Goal: Task Accomplishment & Management: Use online tool/utility

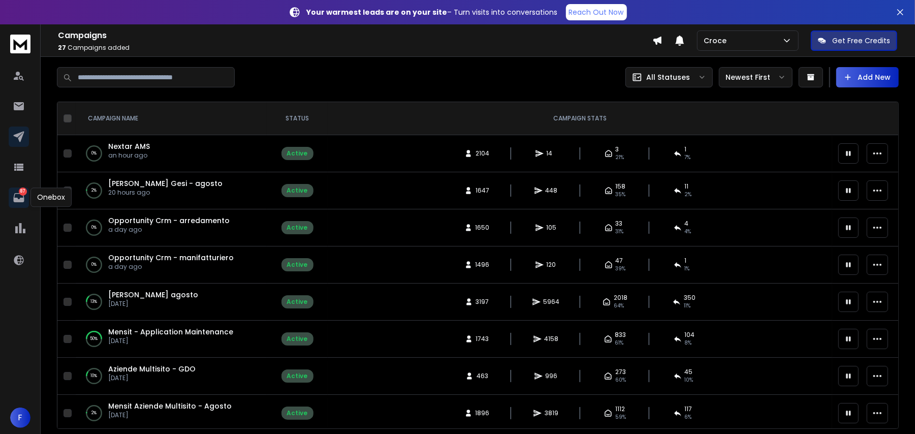
click at [17, 197] on icon at bounding box center [19, 198] width 12 height 12
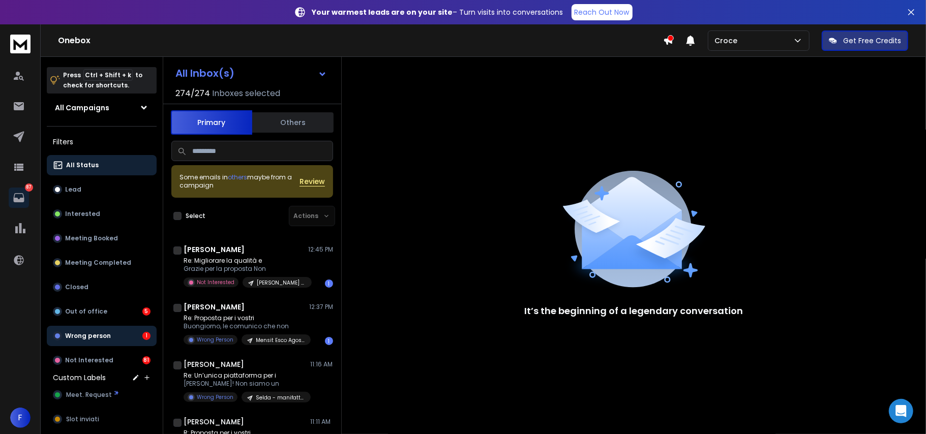
click at [104, 333] on p "Wrong person" at bounding box center [88, 336] width 46 height 8
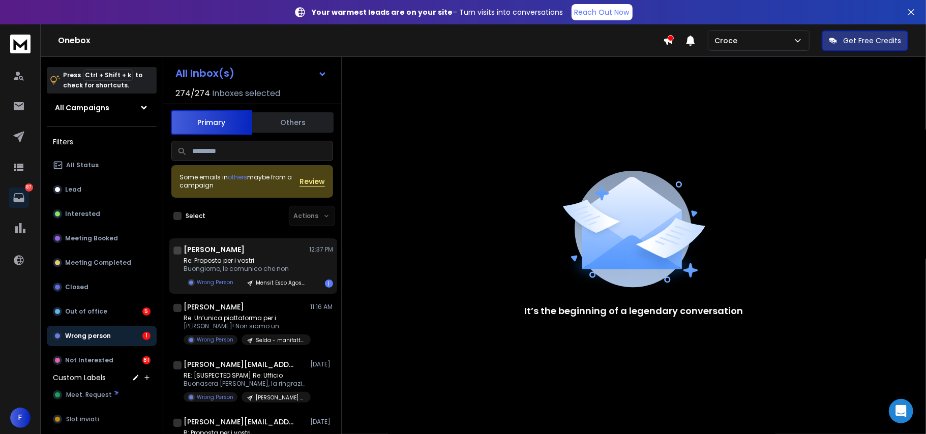
click at [222, 275] on div "Re: Proposta per i vostri Buongiorno, le comunico che non Wrong Person Mensit E…" at bounding box center [247, 272] width 127 height 31
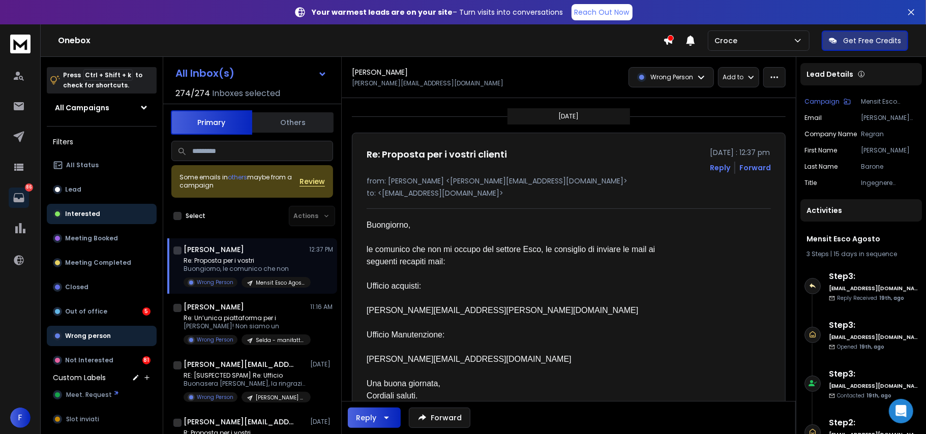
click at [125, 212] on button "Interested" at bounding box center [102, 214] width 110 height 20
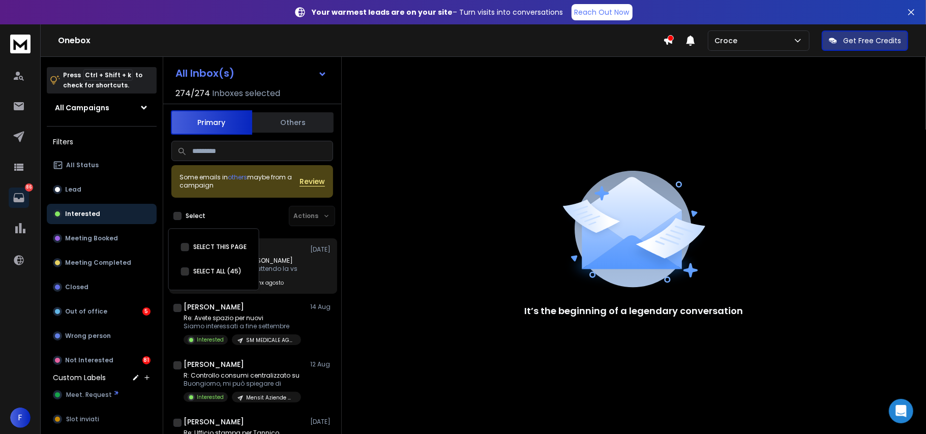
click at [265, 259] on p "Re: Proposta HR per [PERSON_NAME]" at bounding box center [241, 261] width 114 height 8
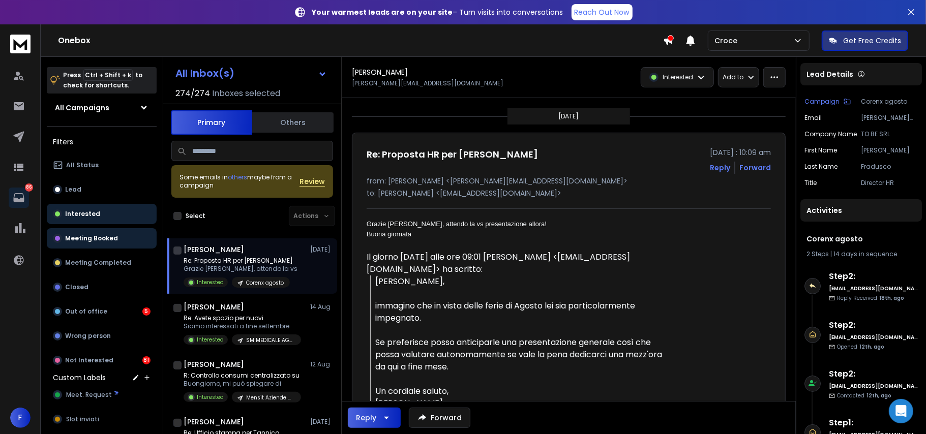
click at [111, 242] on p "Meeting Booked" at bounding box center [91, 238] width 53 height 8
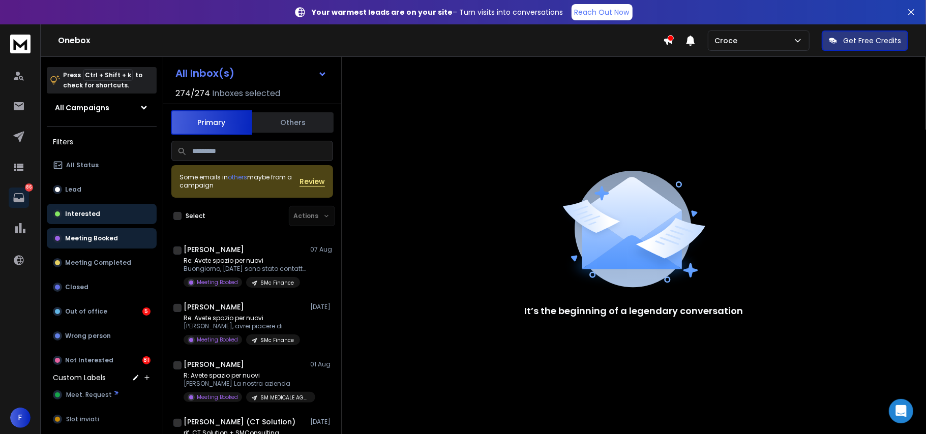
click at [102, 218] on button "Interested" at bounding box center [102, 214] width 110 height 20
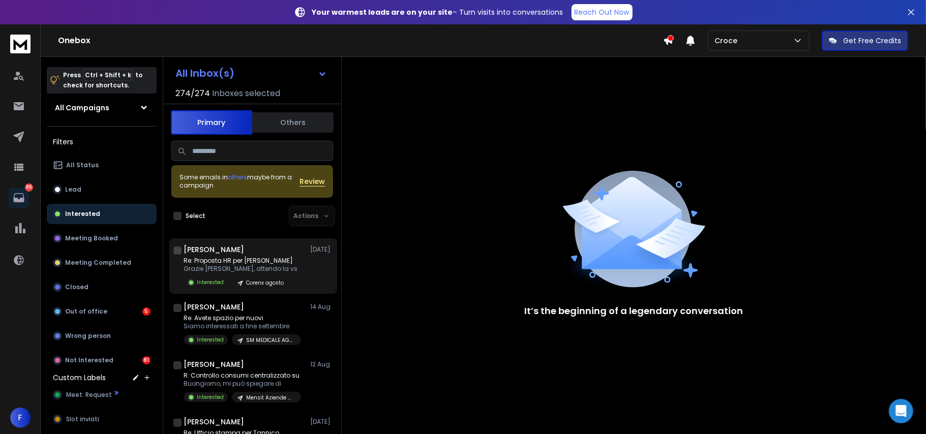
click at [286, 261] on p "Re: Proposta HR per [PERSON_NAME]" at bounding box center [241, 261] width 114 height 8
